Goal: Task Accomplishment & Management: Manage account settings

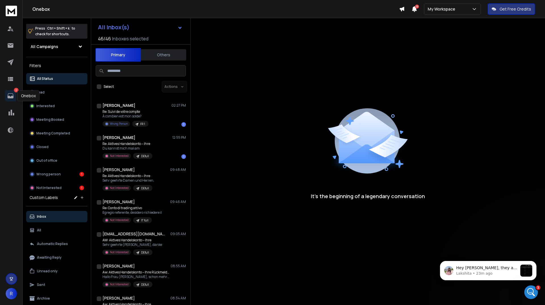
click at [7, 96] on link "2" at bounding box center [10, 95] width 11 height 11
click at [10, 94] on icon at bounding box center [10, 95] width 7 height 7
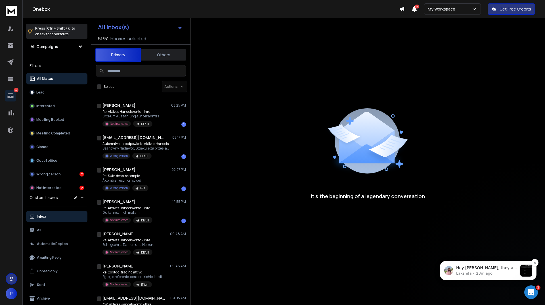
click at [502, 269] on p "Hey [PERSON_NAME], they are visible on your dashboard now?" at bounding box center [486, 268] width 61 height 6
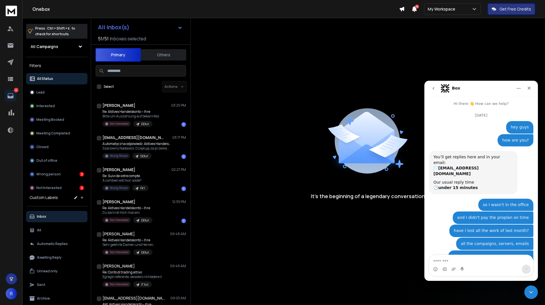
scroll to position [1, 0]
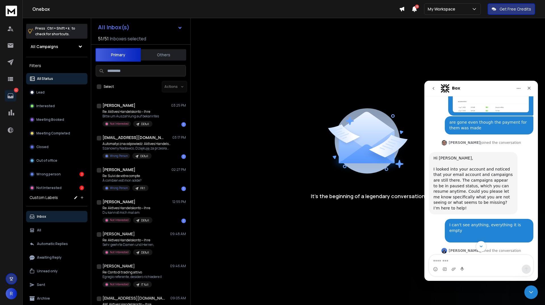
click at [479, 244] on icon "Scroll to bottom" at bounding box center [481, 246] width 5 height 5
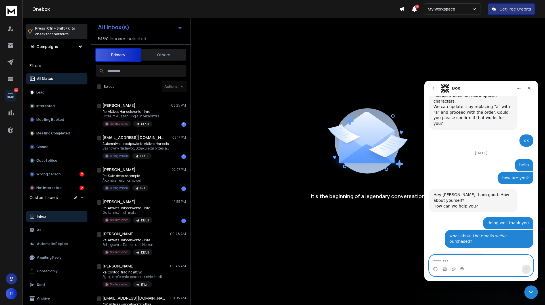
click at [447, 262] on textarea "Message…" at bounding box center [481, 260] width 104 height 10
type textarea "*********"
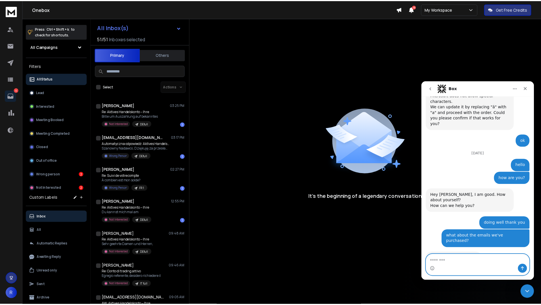
scroll to position [759, 0]
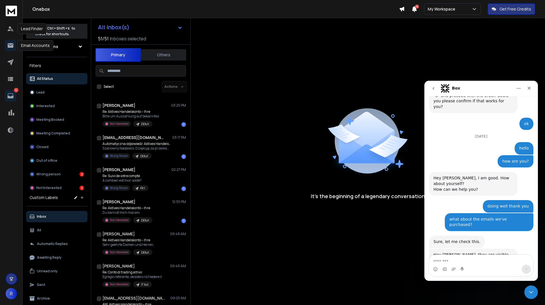
click at [10, 42] on icon at bounding box center [10, 45] width 7 height 7
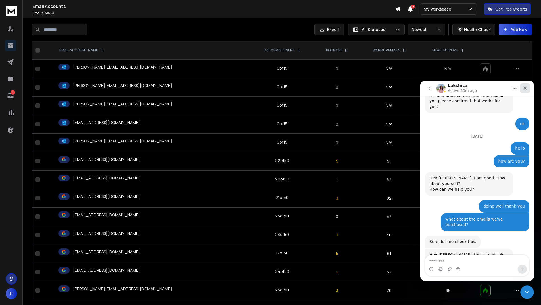
click at [525, 87] on icon "Close" at bounding box center [524, 88] width 3 height 3
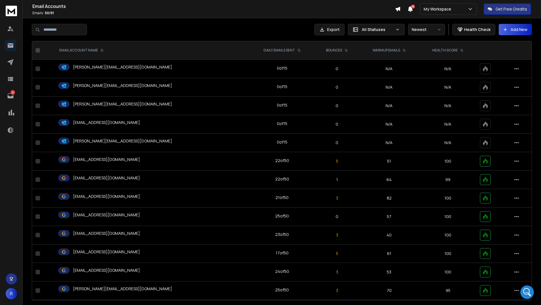
scroll to position [759, 0]
click at [483, 69] on icon at bounding box center [485, 69] width 5 height 6
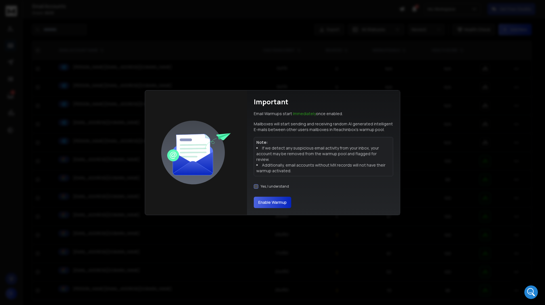
click at [258, 202] on button "Enable Warmup" at bounding box center [272, 201] width 37 height 11
click at [254, 184] on button "Yes, I understand" at bounding box center [256, 186] width 5 height 5
click at [263, 197] on button "Enable Warmup" at bounding box center [272, 201] width 37 height 11
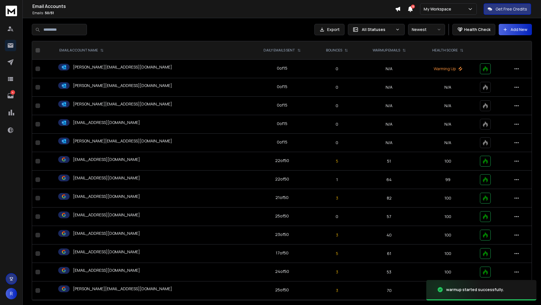
click at [483, 87] on icon at bounding box center [485, 87] width 5 height 6
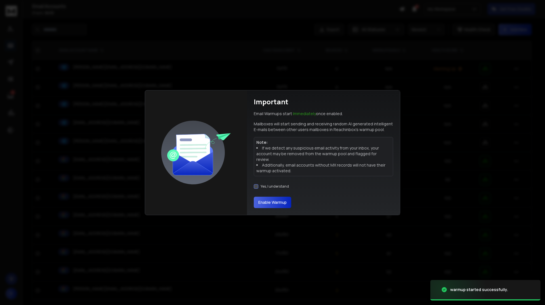
click at [255, 185] on button "Yes, I understand" at bounding box center [256, 186] width 5 height 5
click at [266, 203] on button "Enable Warmup" at bounding box center [272, 201] width 37 height 11
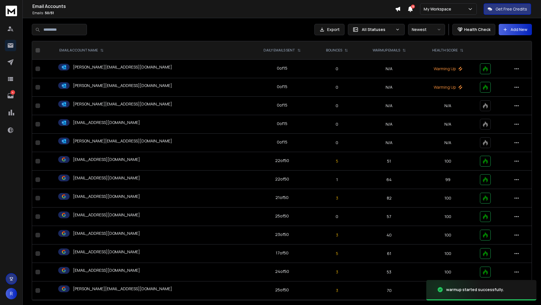
click at [480, 108] on div at bounding box center [485, 105] width 11 height 11
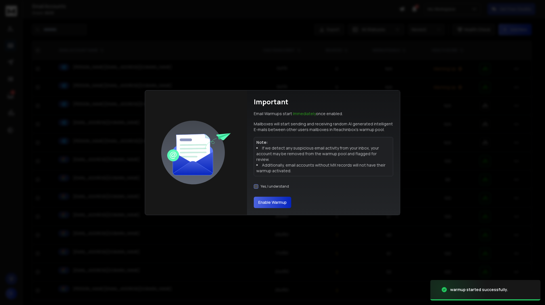
click at [257, 184] on button "Yes, I understand" at bounding box center [256, 186] width 5 height 5
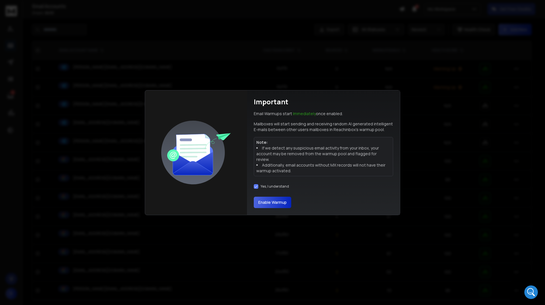
click at [273, 202] on button "Enable Warmup" at bounding box center [272, 201] width 37 height 11
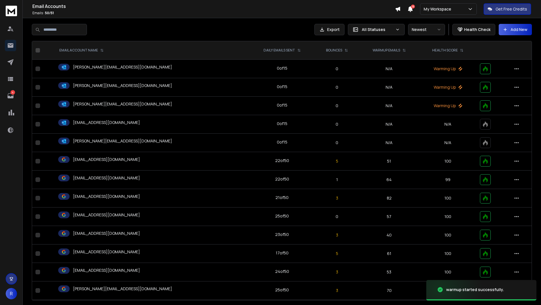
click at [476, 131] on td at bounding box center [488, 124] width 25 height 18
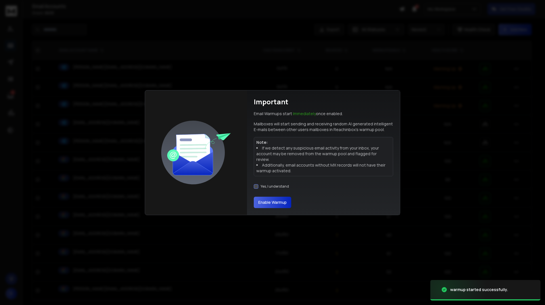
click at [255, 185] on button "Yes, I understand" at bounding box center [256, 186] width 5 height 5
click at [263, 196] on button "Enable Warmup" at bounding box center [272, 201] width 37 height 11
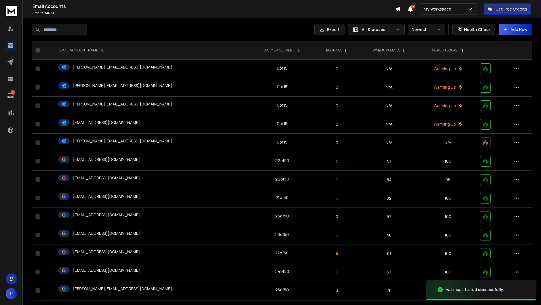
click at [480, 146] on div at bounding box center [485, 142] width 11 height 11
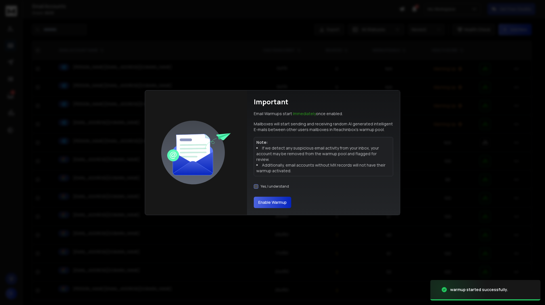
click at [256, 185] on button "Yes, I understand" at bounding box center [256, 186] width 5 height 5
click at [258, 200] on button "Enable Warmup" at bounding box center [272, 201] width 37 height 11
